Goal: Information Seeking & Learning: Learn about a topic

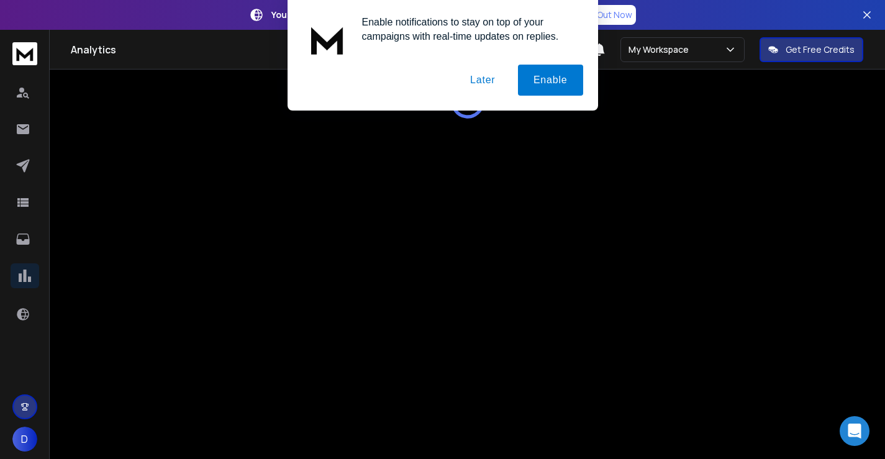
click at [481, 75] on button "Later" at bounding box center [483, 80] width 56 height 31
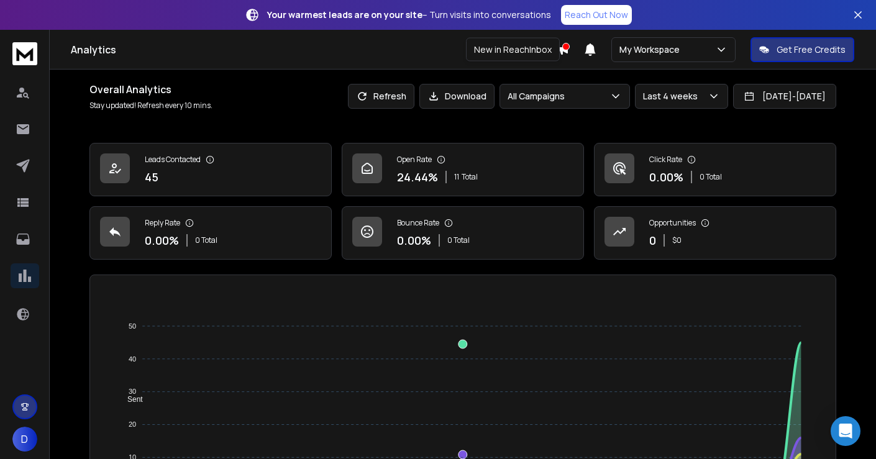
click at [569, 49] on div at bounding box center [565, 46] width 7 height 7
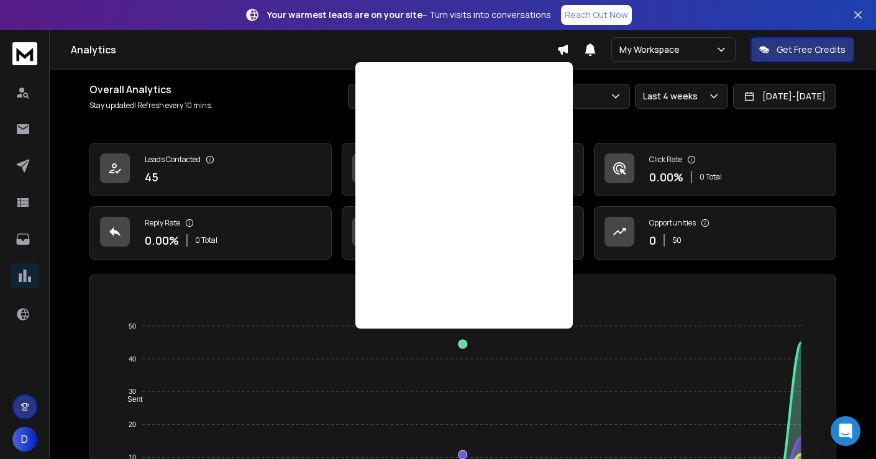
click at [327, 48] on h1 "Analytics" at bounding box center [314, 49] width 486 height 15
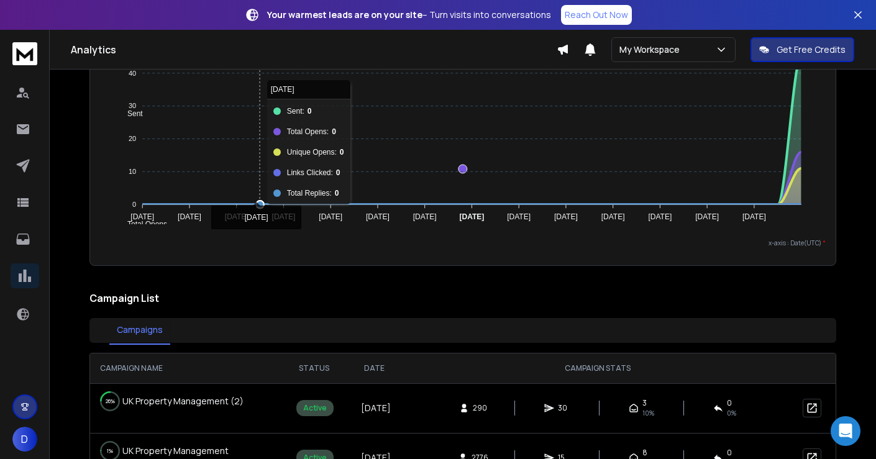
scroll to position [322, 0]
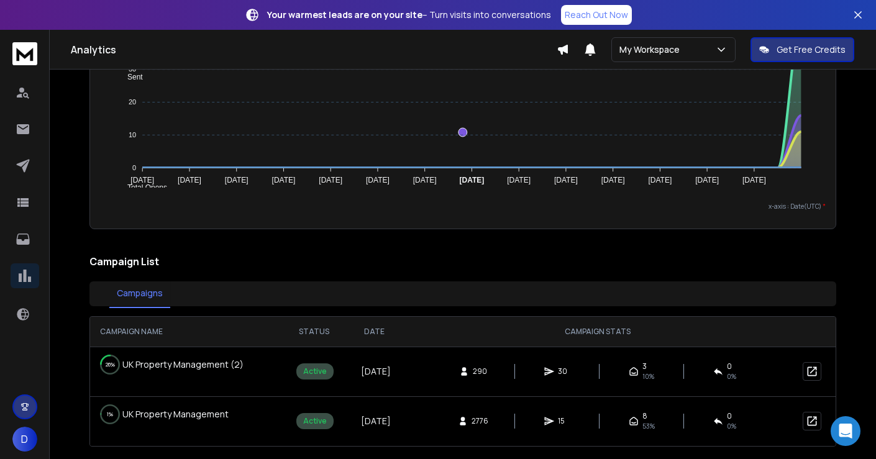
click at [224, 363] on td "26 % UK Property Management (2)" at bounding box center [185, 364] width 191 height 35
click at [302, 376] on div "Active" at bounding box center [314, 371] width 37 height 16
click at [157, 357] on td "26 % UK Property Management (2)" at bounding box center [185, 364] width 191 height 35
click at [24, 154] on link at bounding box center [23, 165] width 25 height 25
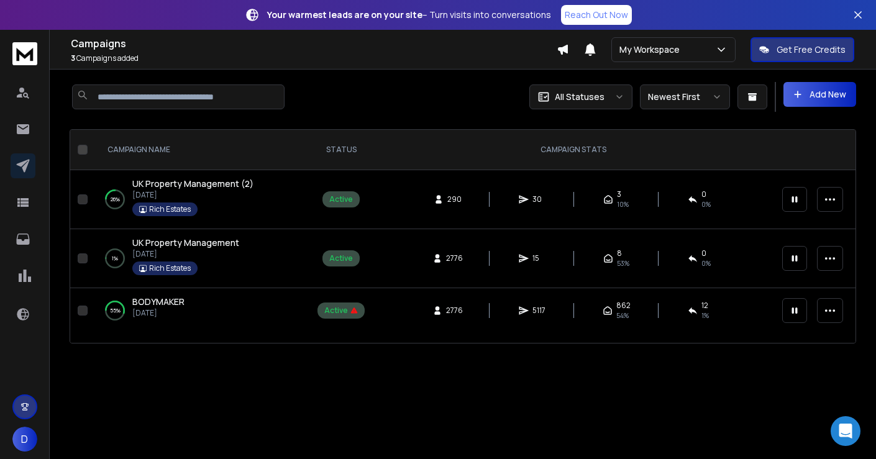
click at [231, 189] on link "UK Property Management (2)" at bounding box center [192, 184] width 121 height 12
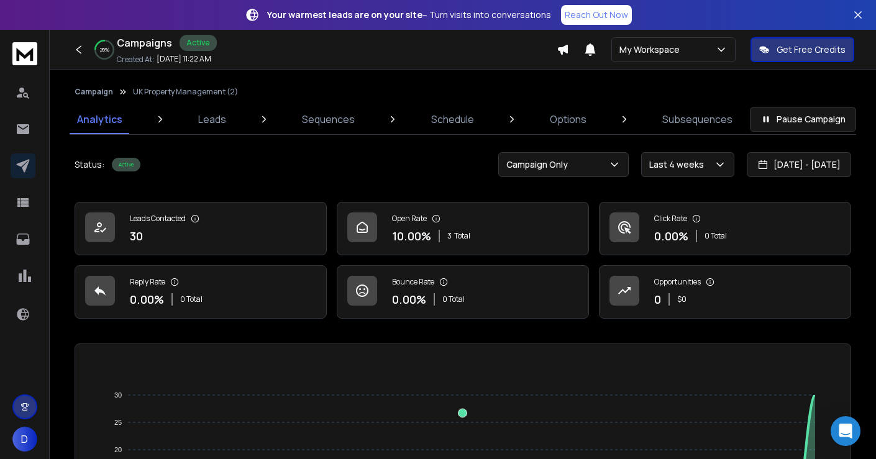
click at [458, 234] on span "Total" at bounding box center [462, 236] width 16 height 10
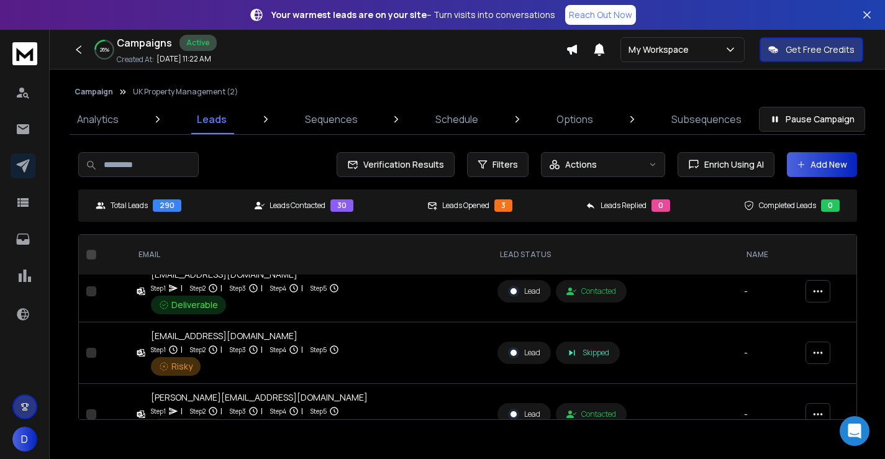
scroll to position [322, 0]
click at [812, 349] on icon "button" at bounding box center [817, 352] width 11 height 11
click at [581, 353] on div "Skipped" at bounding box center [587, 352] width 43 height 11
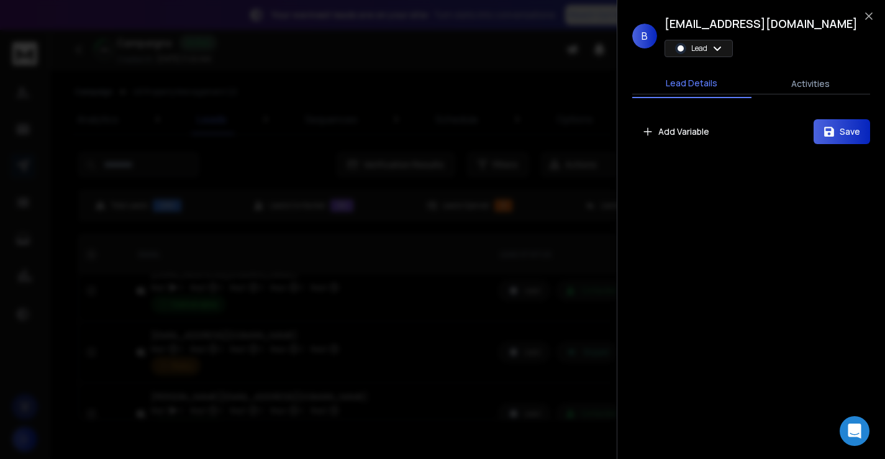
click at [793, 85] on button "Activities" at bounding box center [811, 83] width 119 height 27
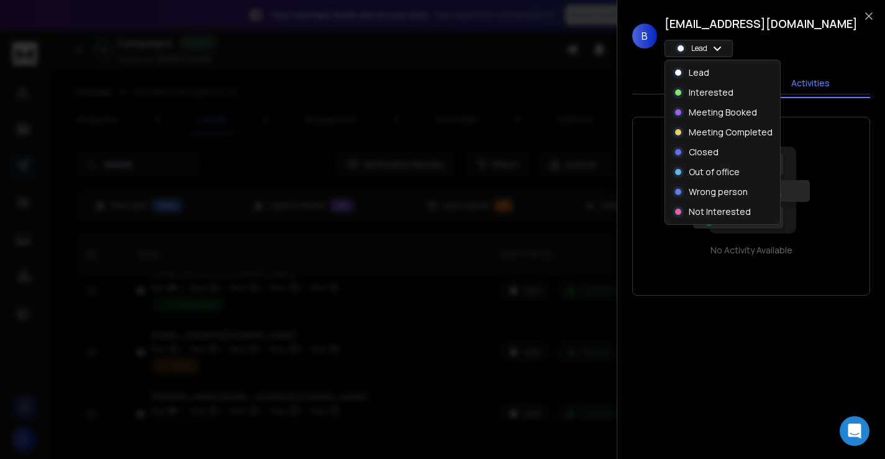
click at [718, 50] on body "Your warmest leads are on your site – Turn visits into conversations Reach Out …" at bounding box center [442, 229] width 885 height 459
click at [865, 12] on div at bounding box center [442, 229] width 885 height 459
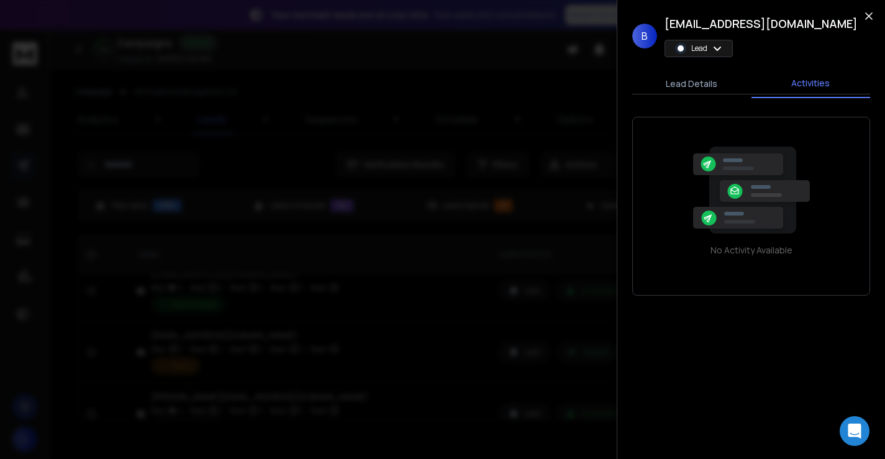
click at [866, 20] on icon "button" at bounding box center [869, 16] width 12 height 12
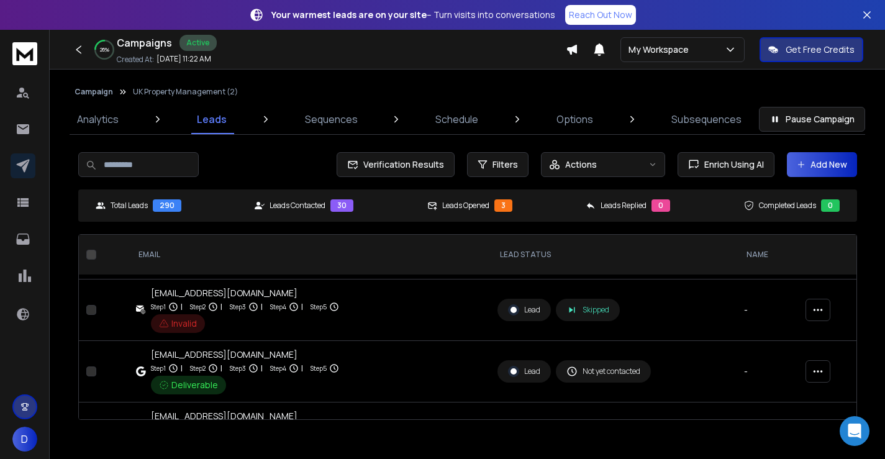
scroll to position [783, 0]
